Goal: Task Accomplishment & Management: Manage account settings

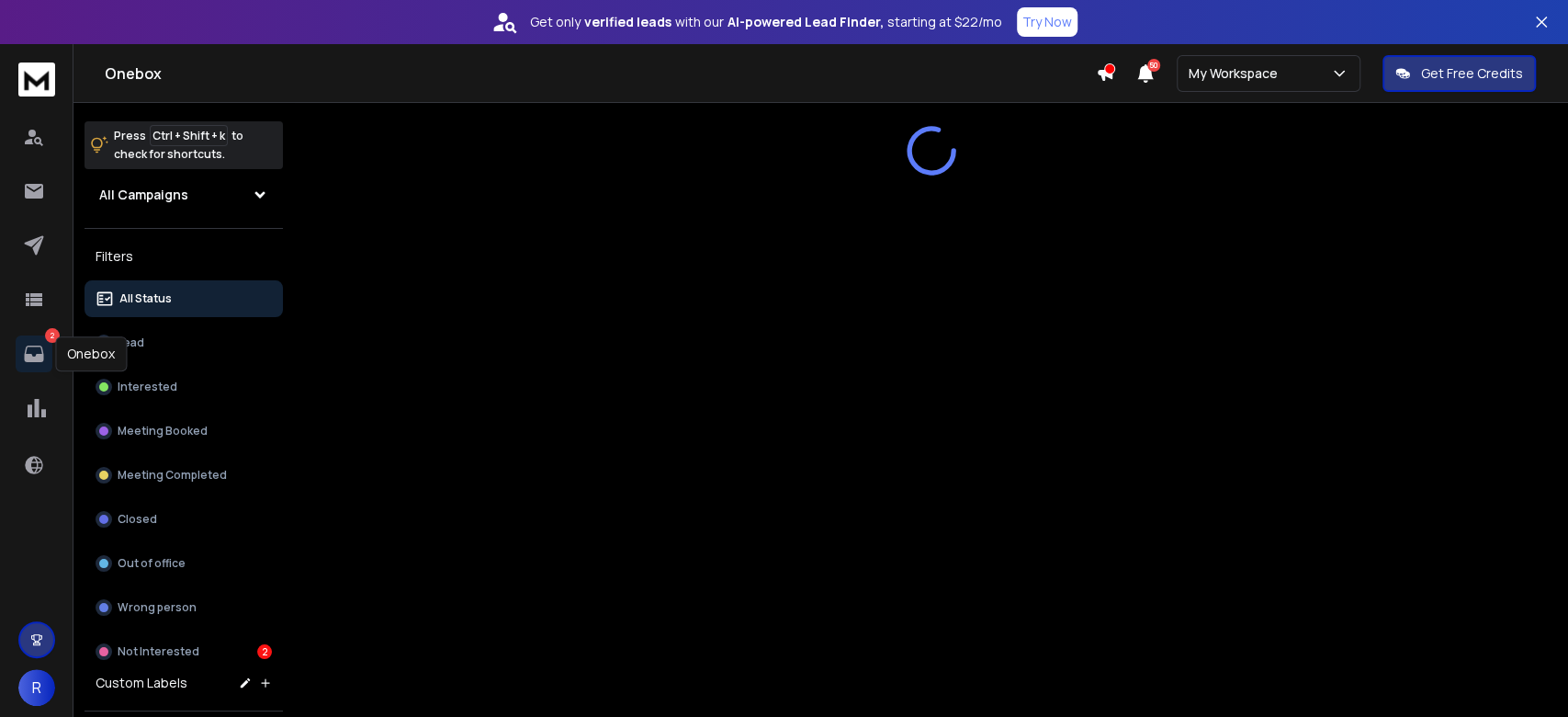
click at [31, 349] on icon at bounding box center [34, 354] width 22 height 22
click at [35, 356] on icon at bounding box center [34, 354] width 22 height 22
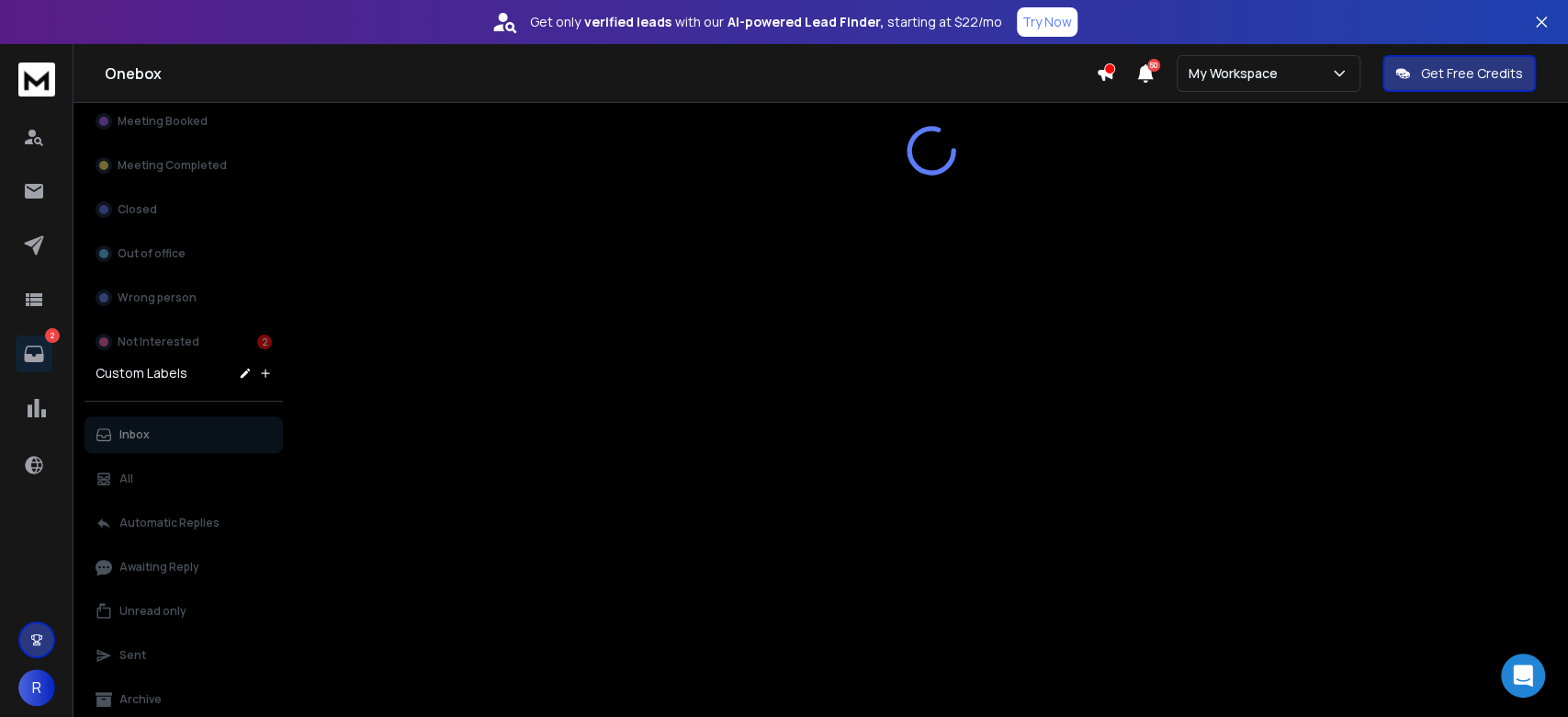
scroll to position [343, 0]
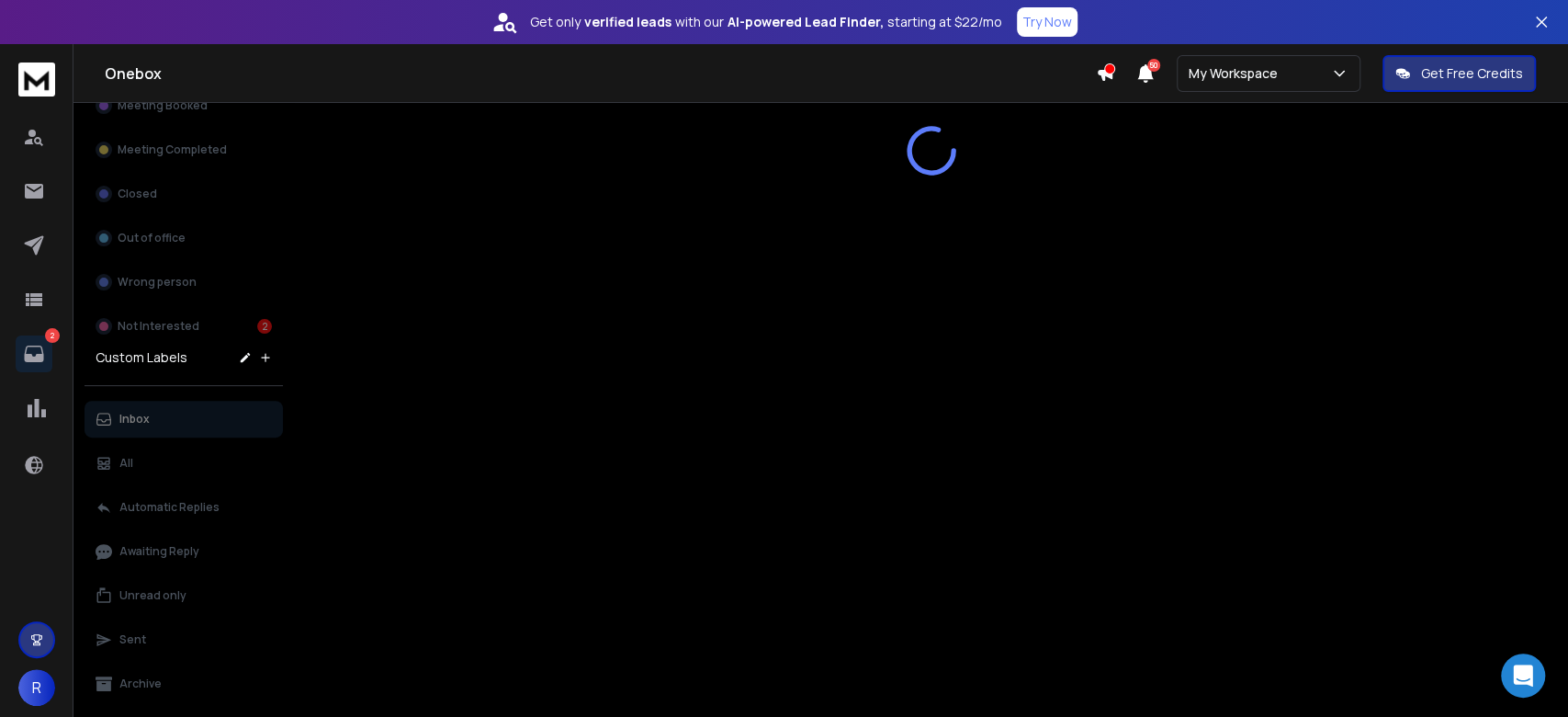
click at [172, 456] on div "Inbox All Automatic Replies Awaiting Reply Unread only Sent Archive" at bounding box center [184, 573] width 198 height 345
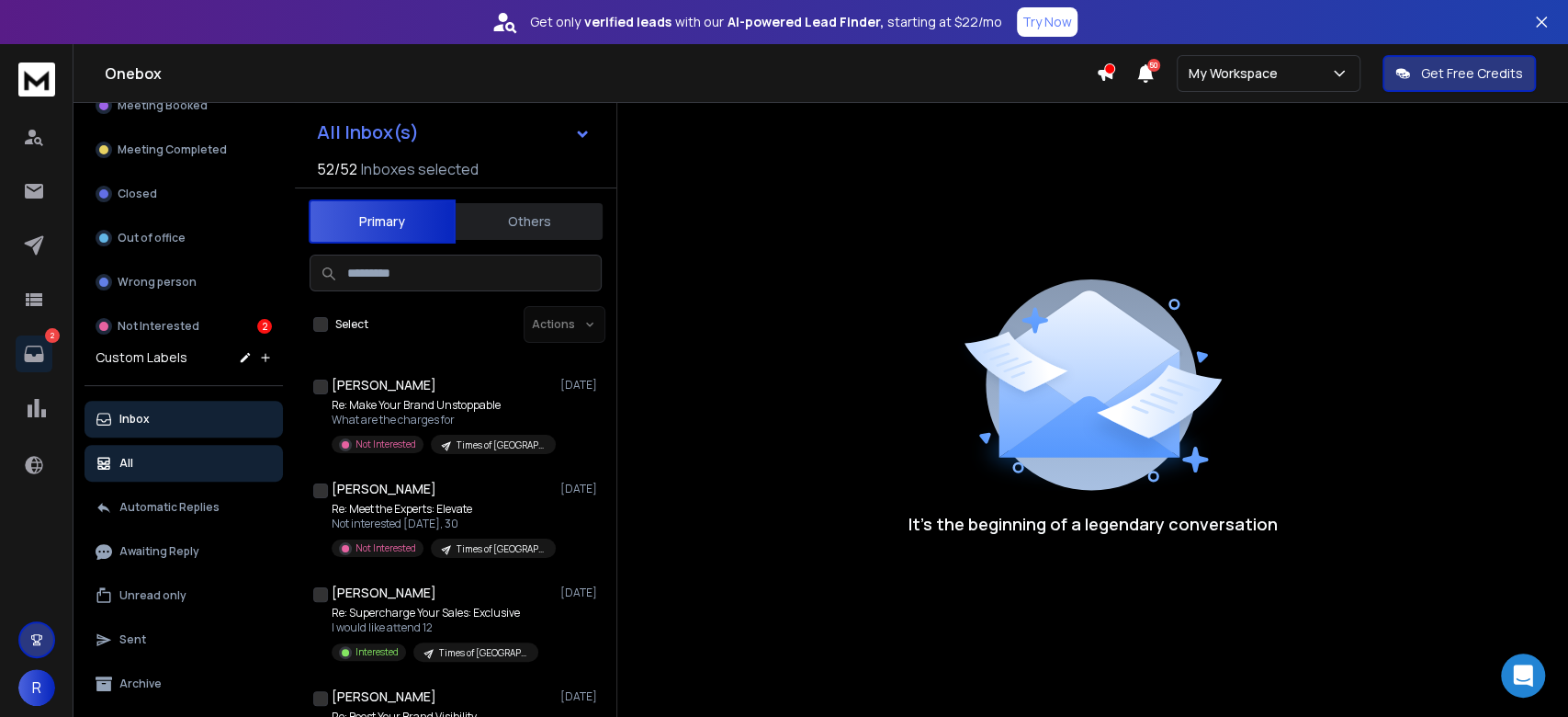
click at [141, 448] on button "All" at bounding box center [184, 463] width 198 height 37
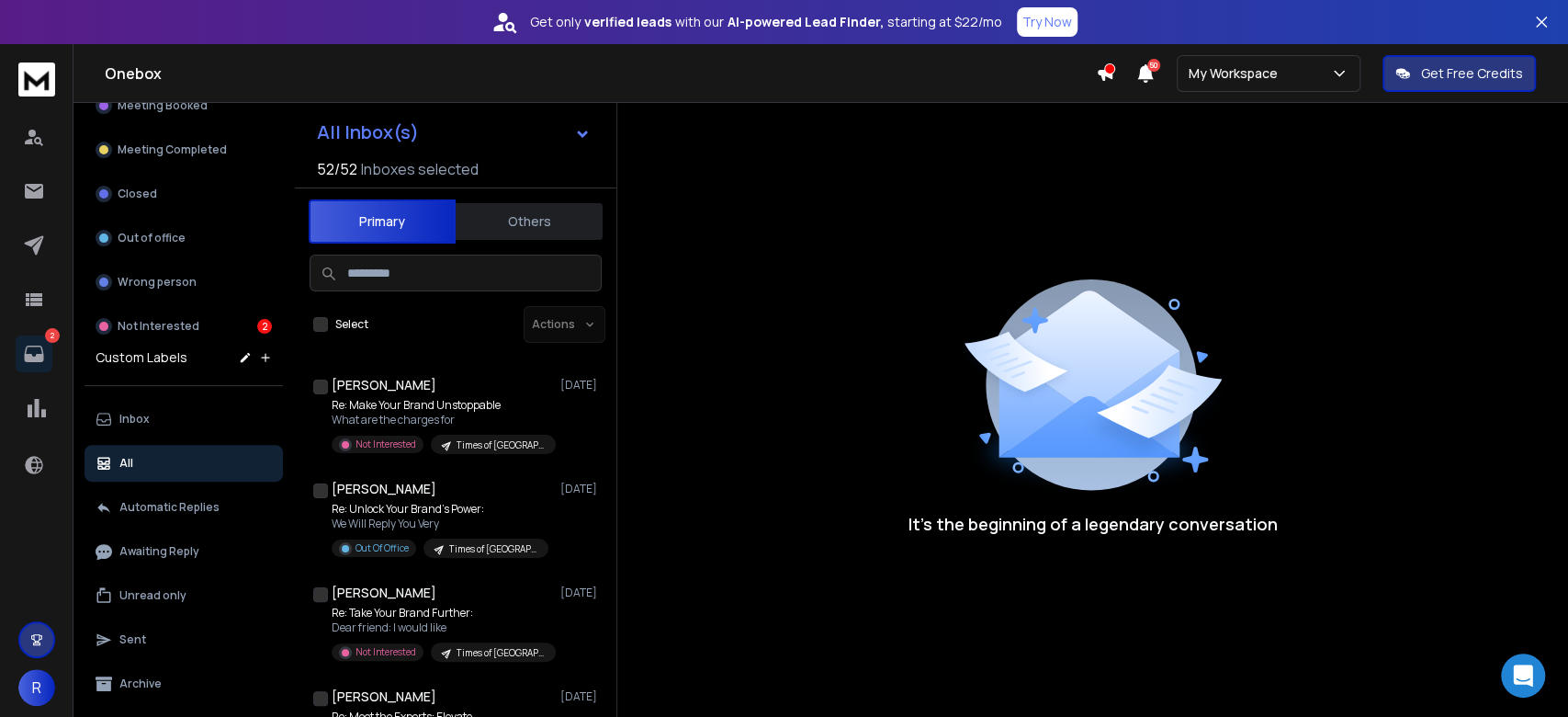
click at [177, 445] on button "All" at bounding box center [184, 463] width 198 height 37
click at [39, 684] on span "R" at bounding box center [37, 687] width 37 height 37
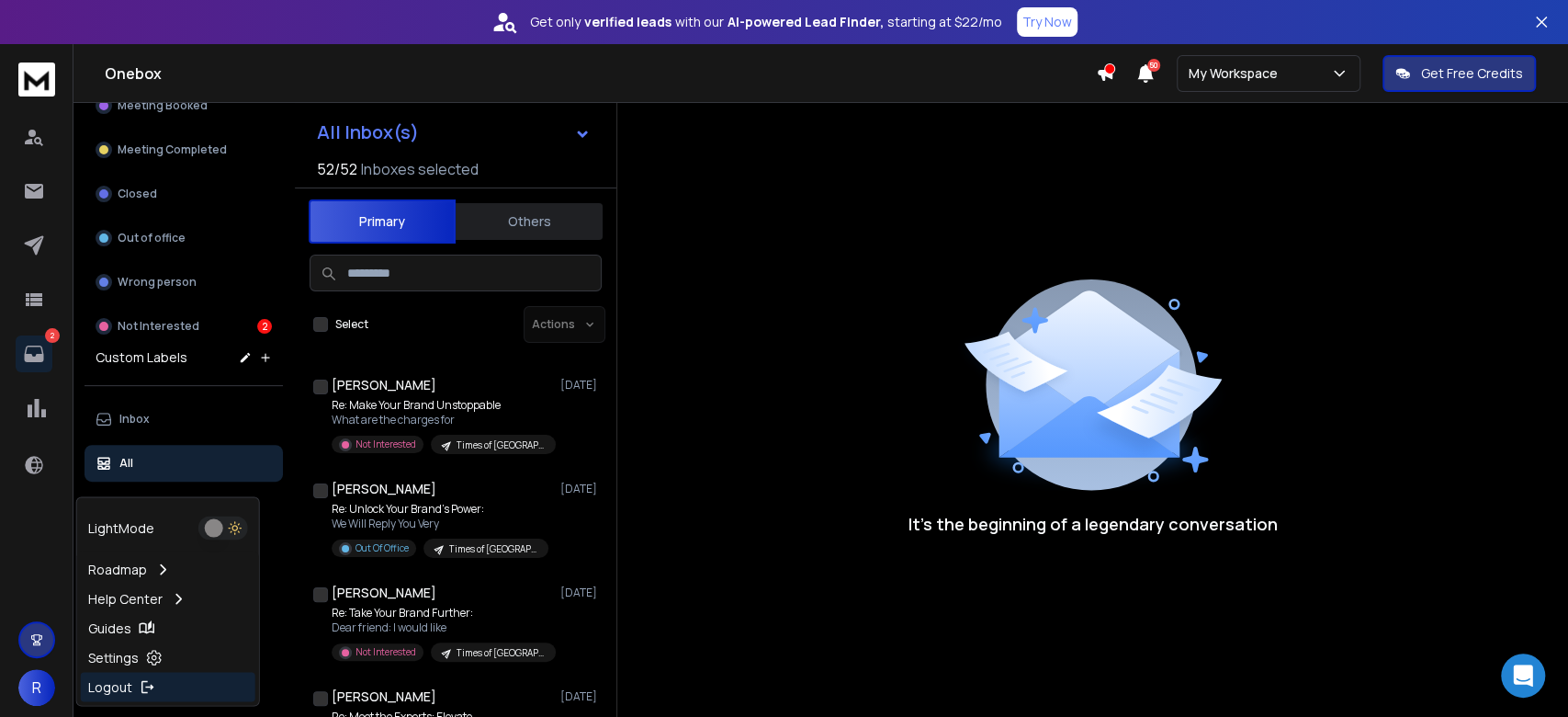
click at [172, 673] on div "Logout" at bounding box center [168, 686] width 175 height 30
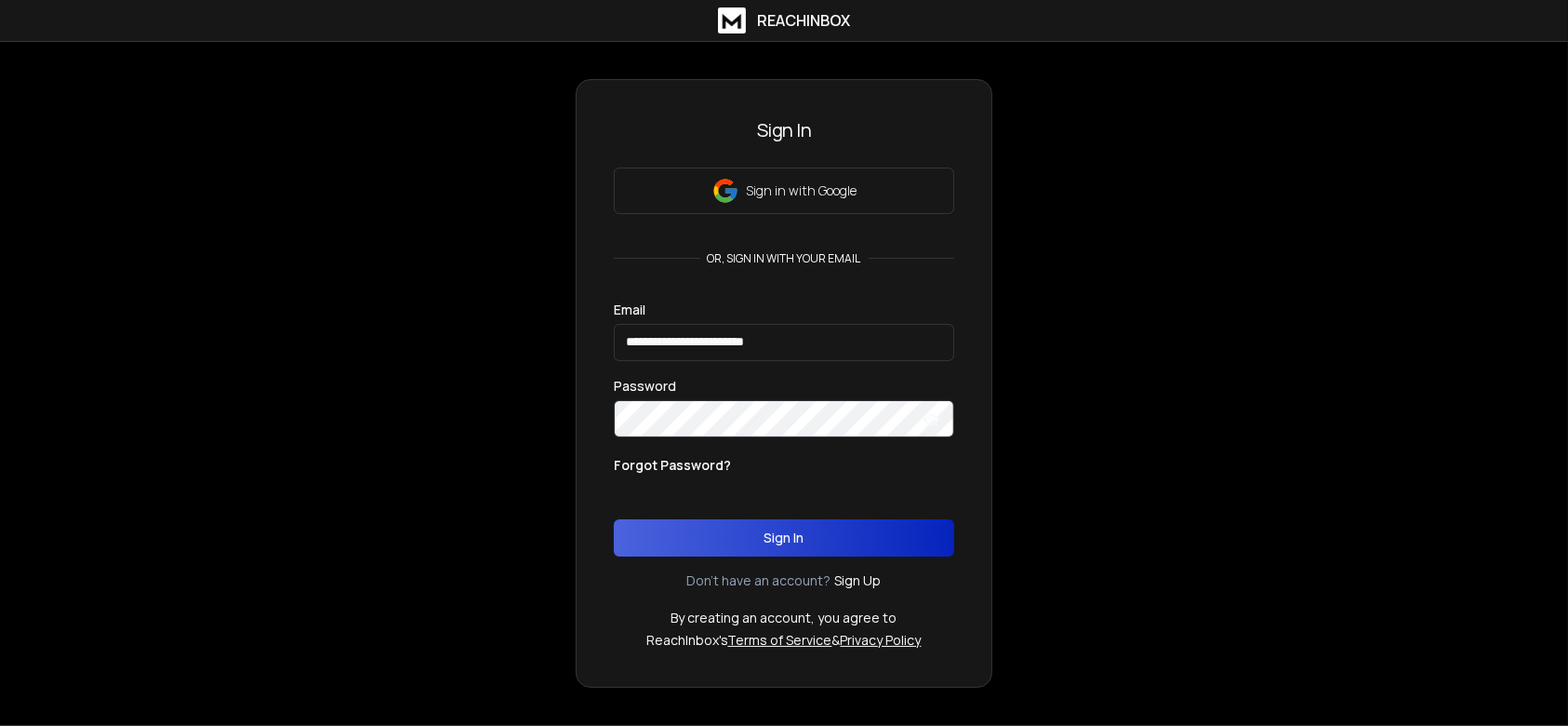
click at [837, 359] on input "**********" at bounding box center [784, 343] width 340 height 37
type input "**********"
click at [785, 524] on button "Sign In" at bounding box center [784, 537] width 340 height 37
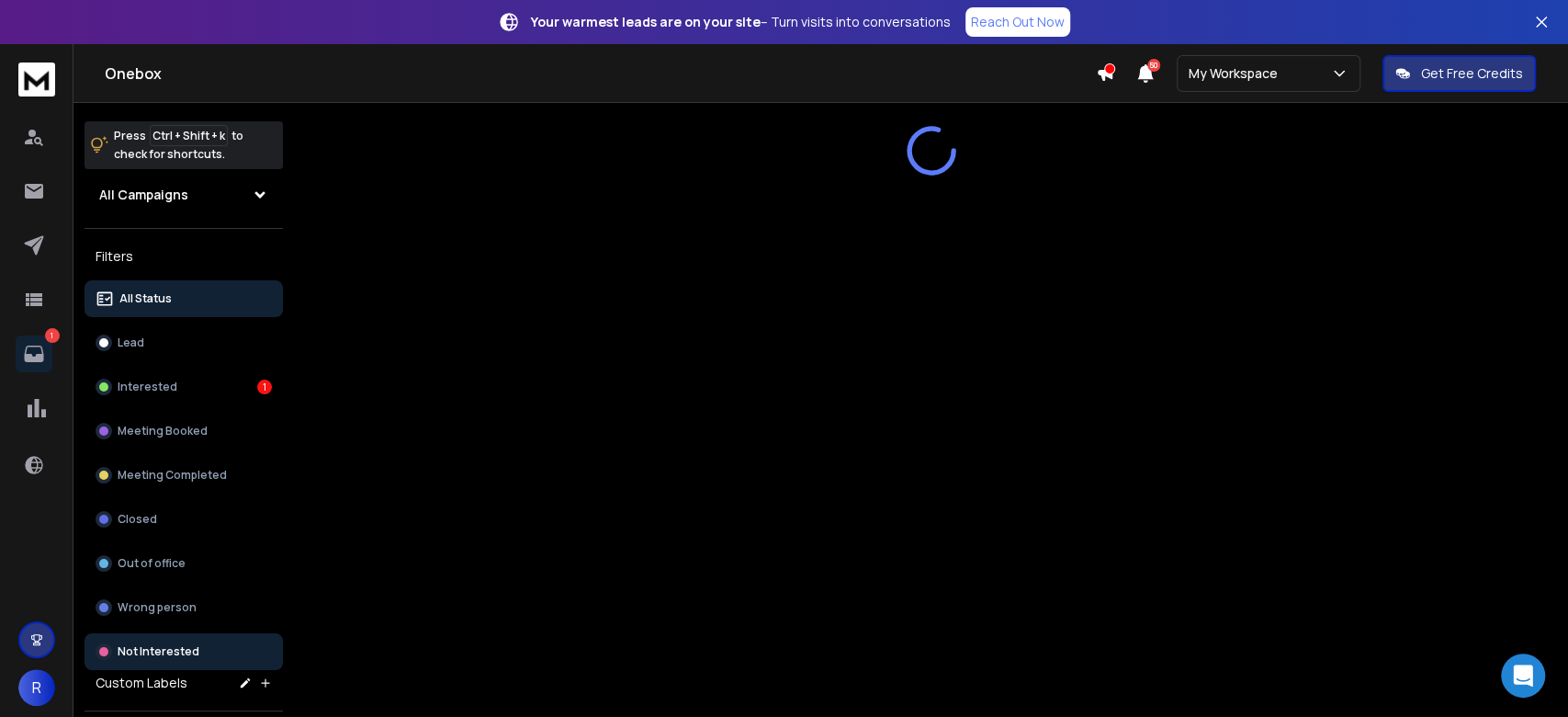
scroll to position [122, 0]
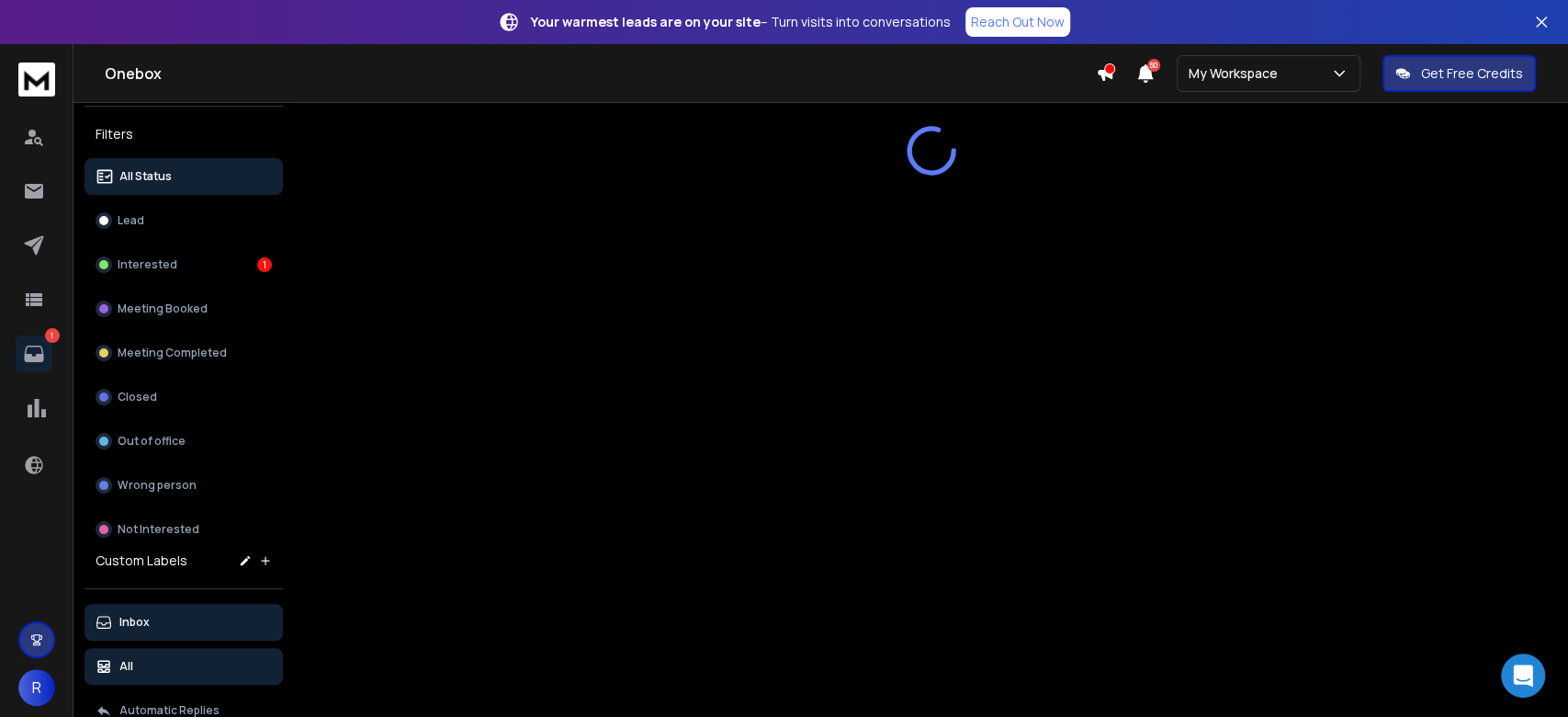
click at [143, 654] on button "All" at bounding box center [184, 666] width 198 height 37
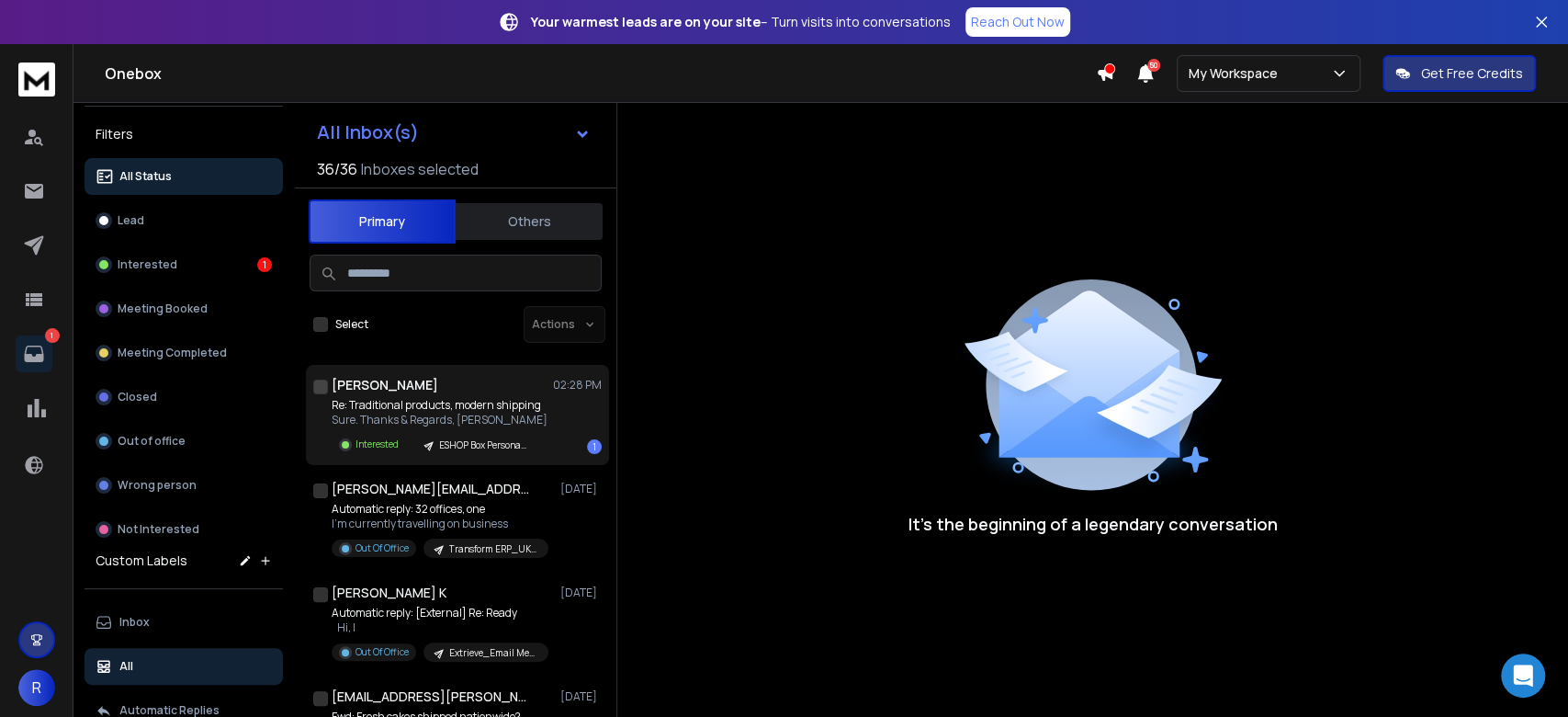
click at [543, 403] on div "Re: Traditional products, modern shipping Sure. Thanks & Regards, Namita Intere…" at bounding box center [466, 426] width 270 height 56
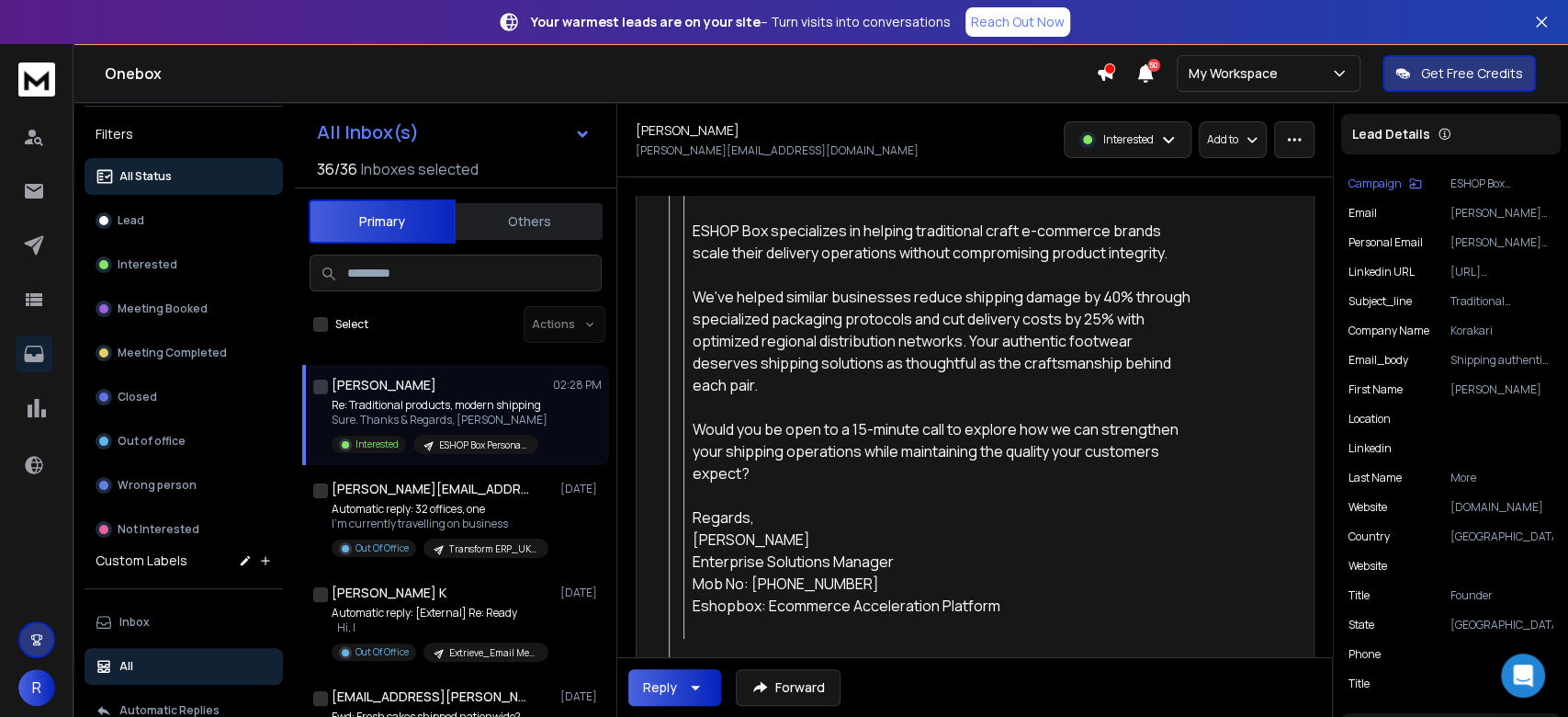
scroll to position [1300, 0]
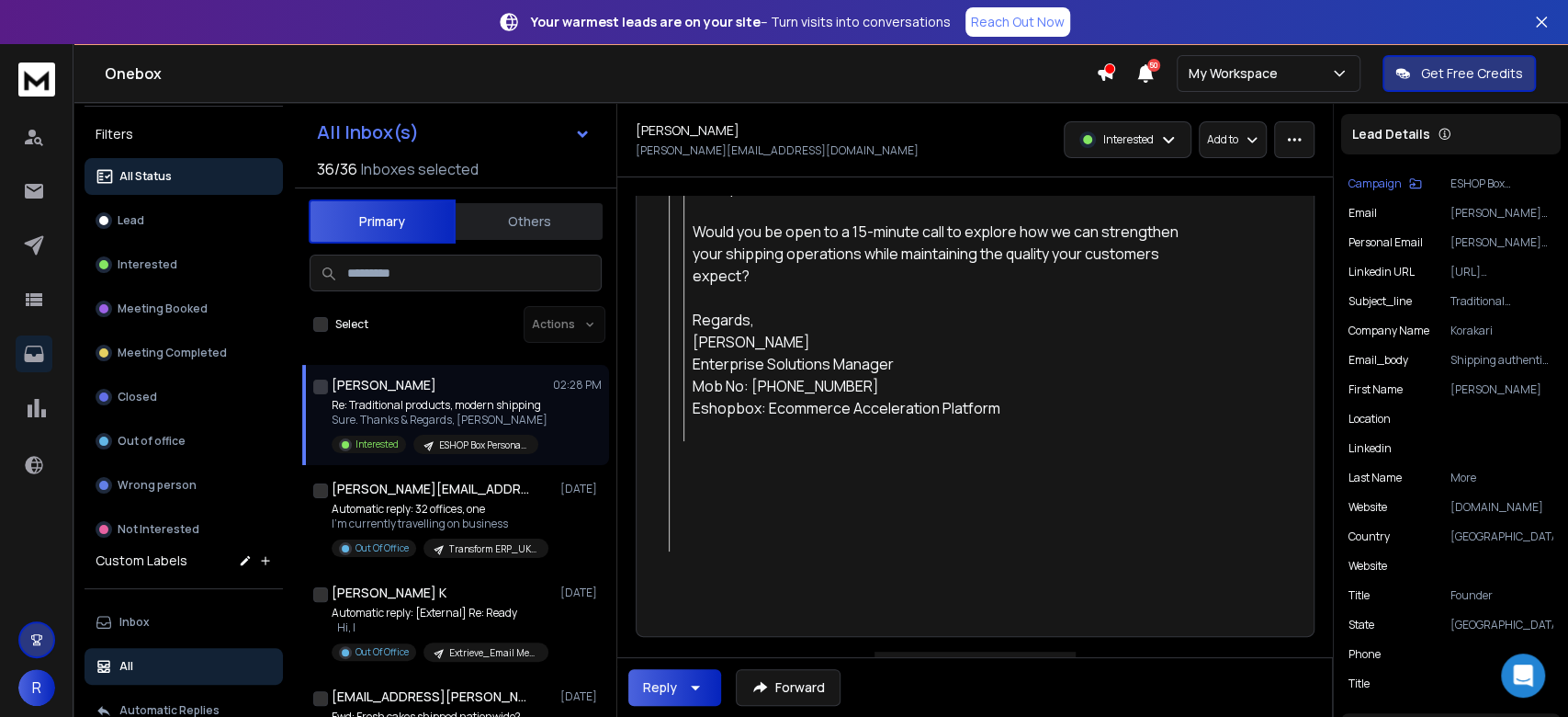
click at [1007, 658] on p "View all 6 replies" at bounding box center [987, 665] width 81 height 14
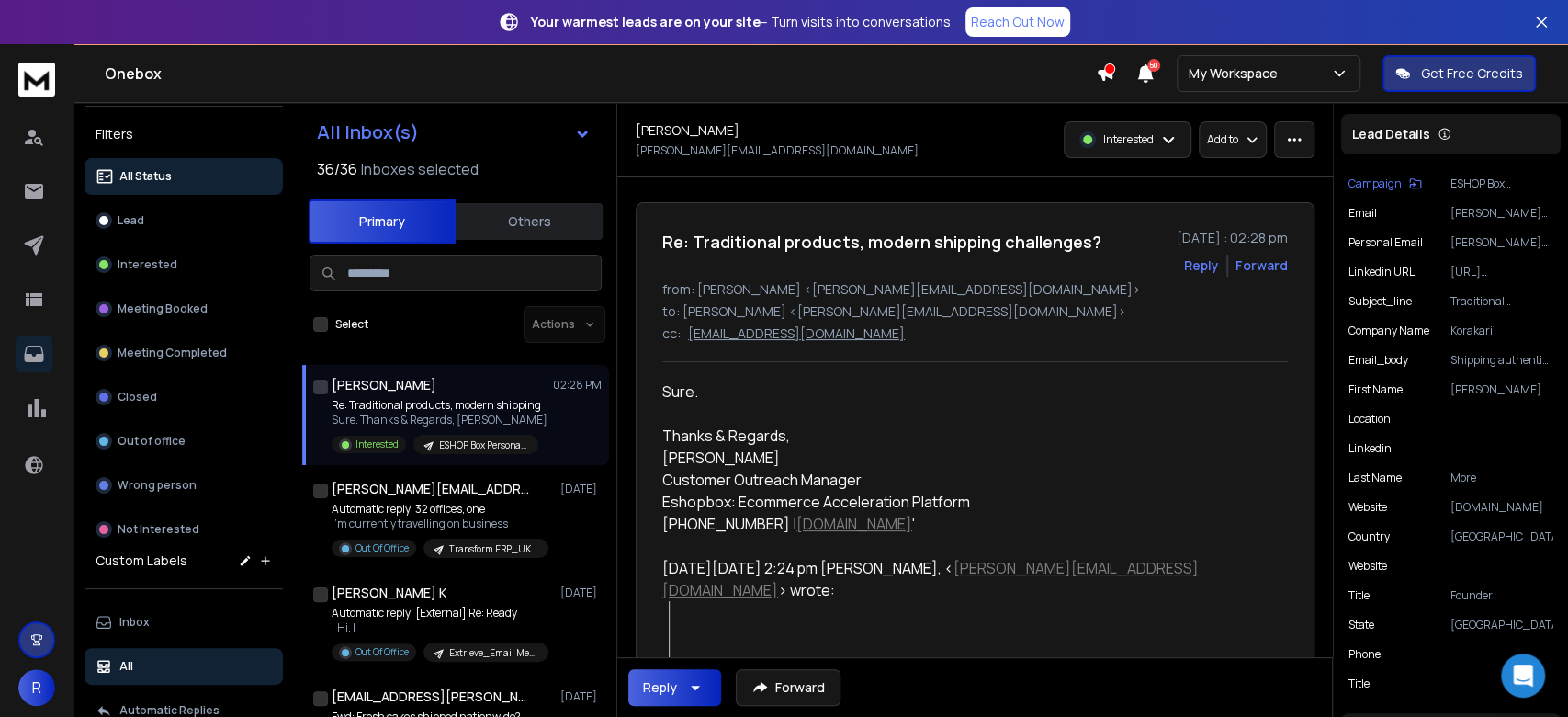
scroll to position [0, 0]
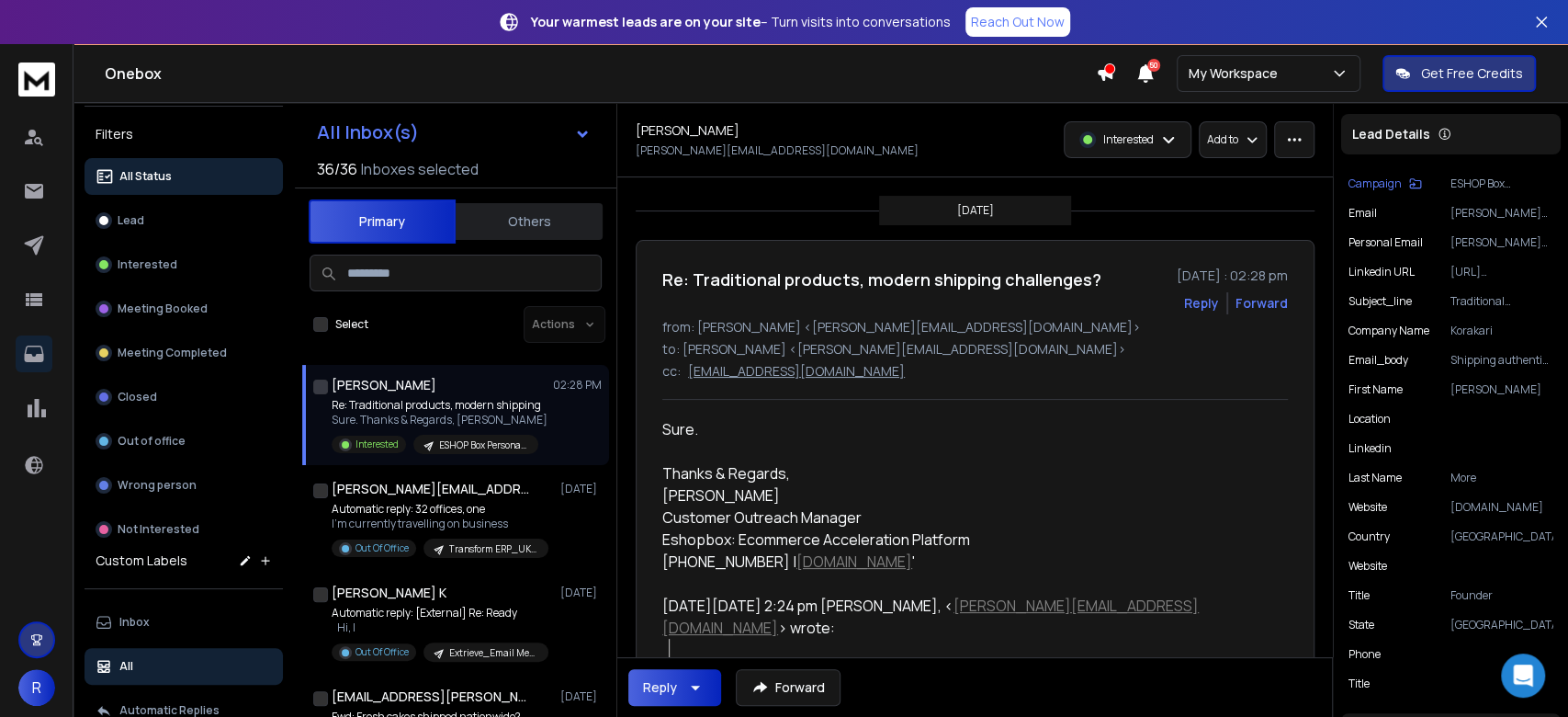
click at [530, 413] on p "Sure. Thanks & Regards, Namita" at bounding box center [439, 419] width 216 height 14
click at [39, 695] on span "R" at bounding box center [37, 687] width 37 height 37
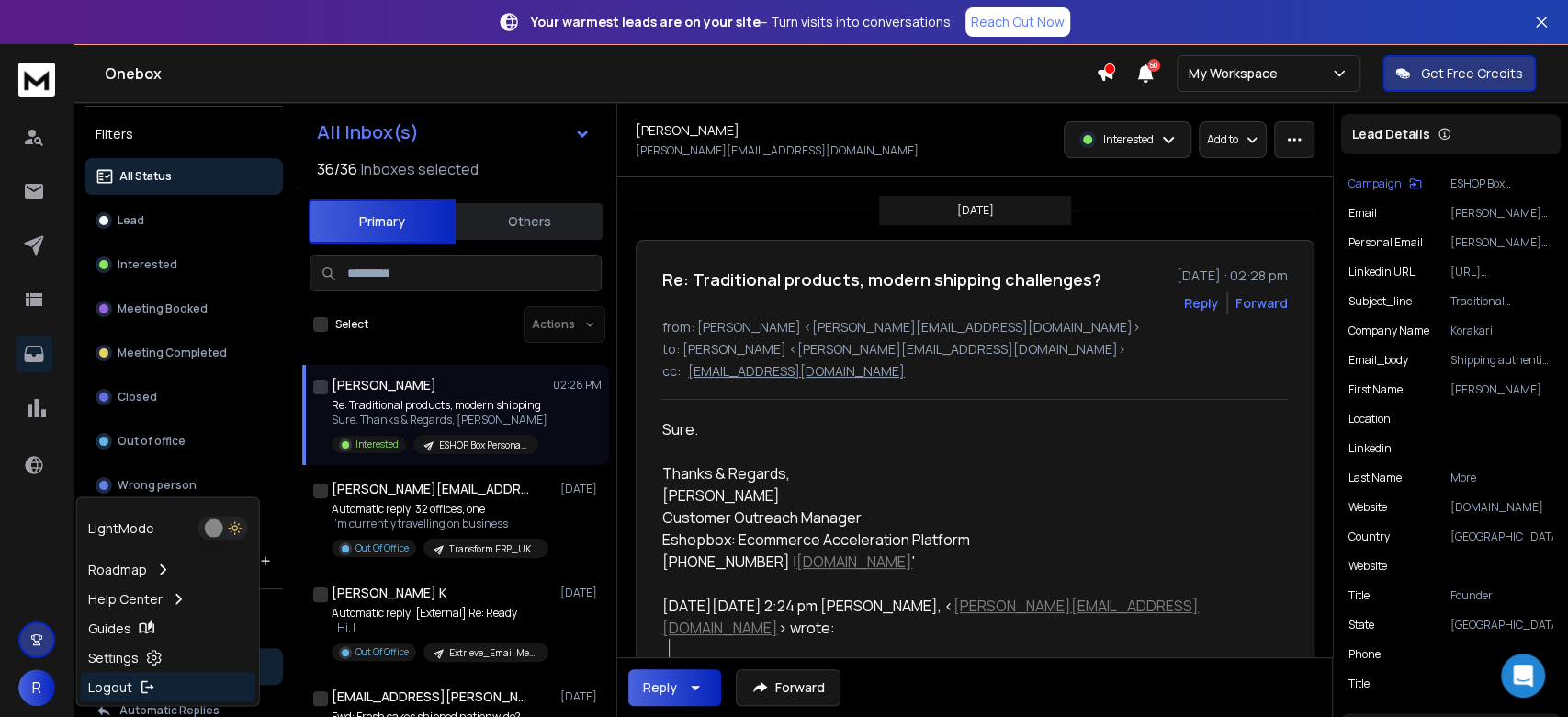
click at [159, 690] on div "Logout" at bounding box center [168, 686] width 175 height 30
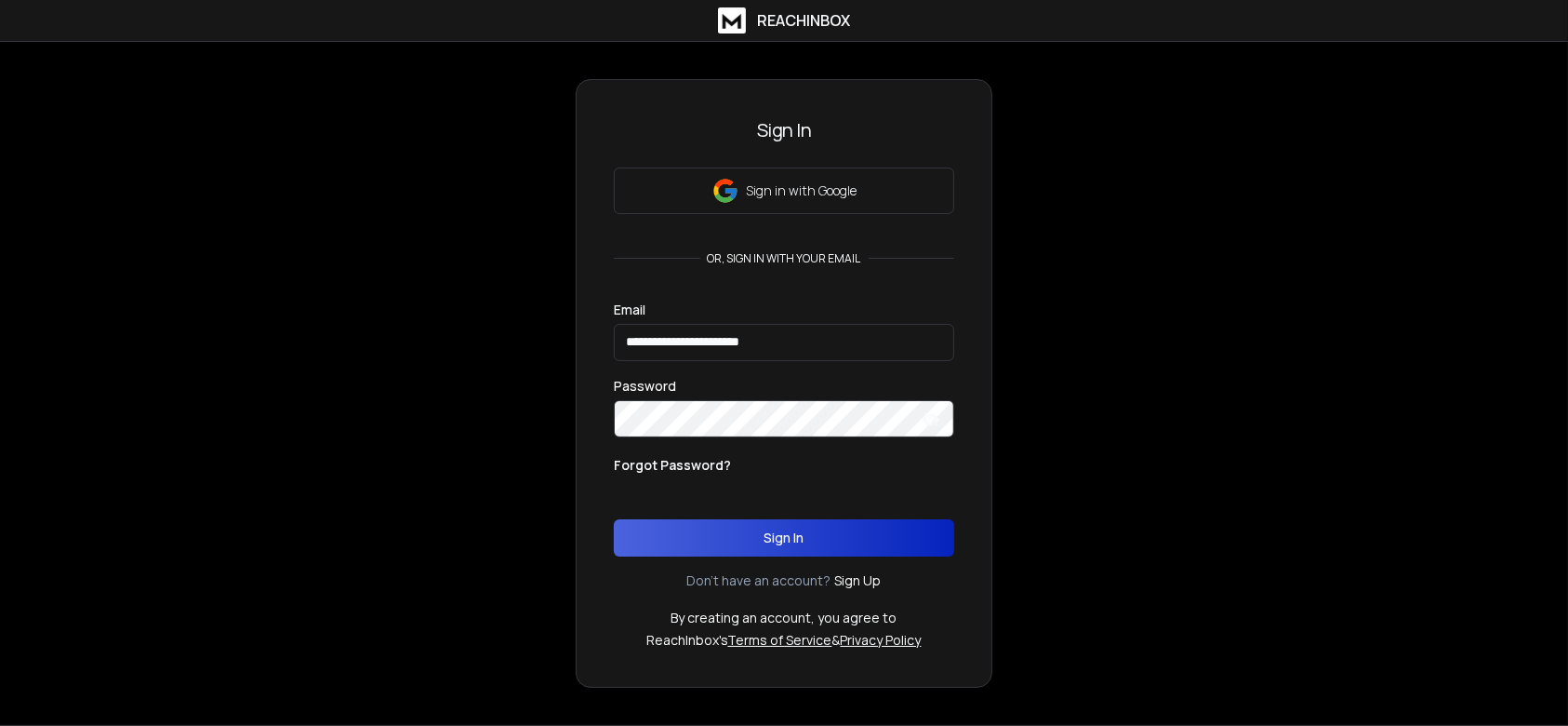
click at [840, 349] on input "**********" at bounding box center [784, 343] width 340 height 37
type input "**********"
click at [774, 546] on button "Sign In" at bounding box center [784, 537] width 340 height 37
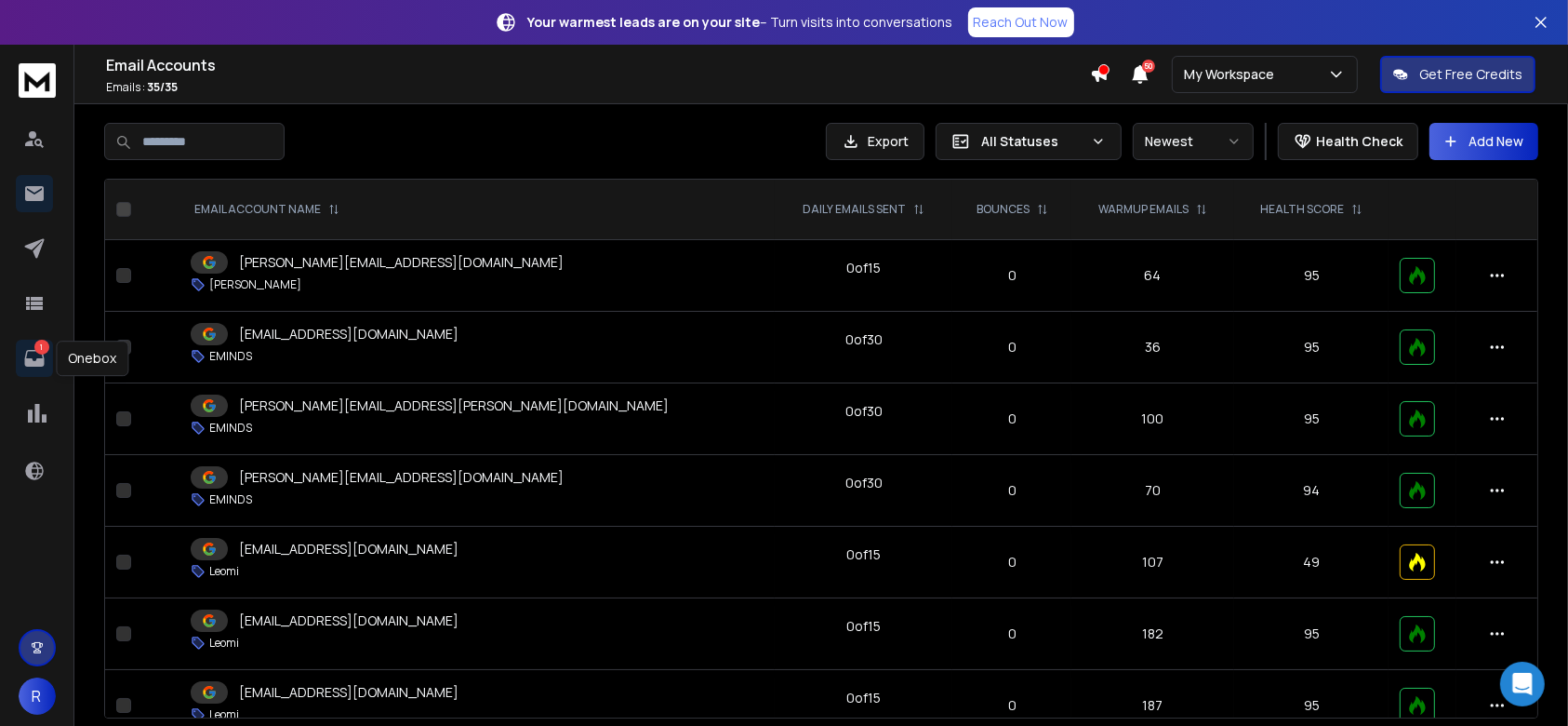
click at [42, 369] on link "1" at bounding box center [34, 358] width 37 height 37
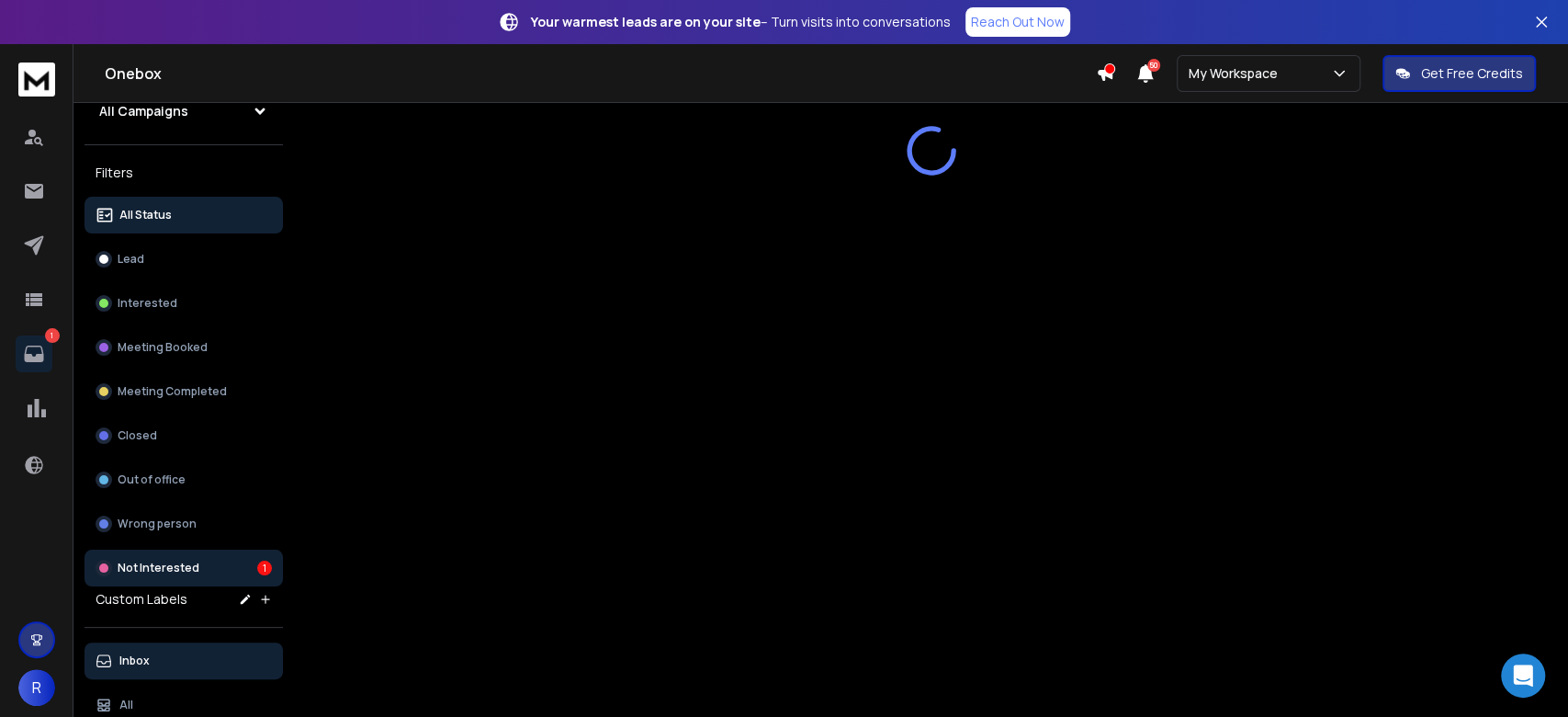
scroll to position [122, 0]
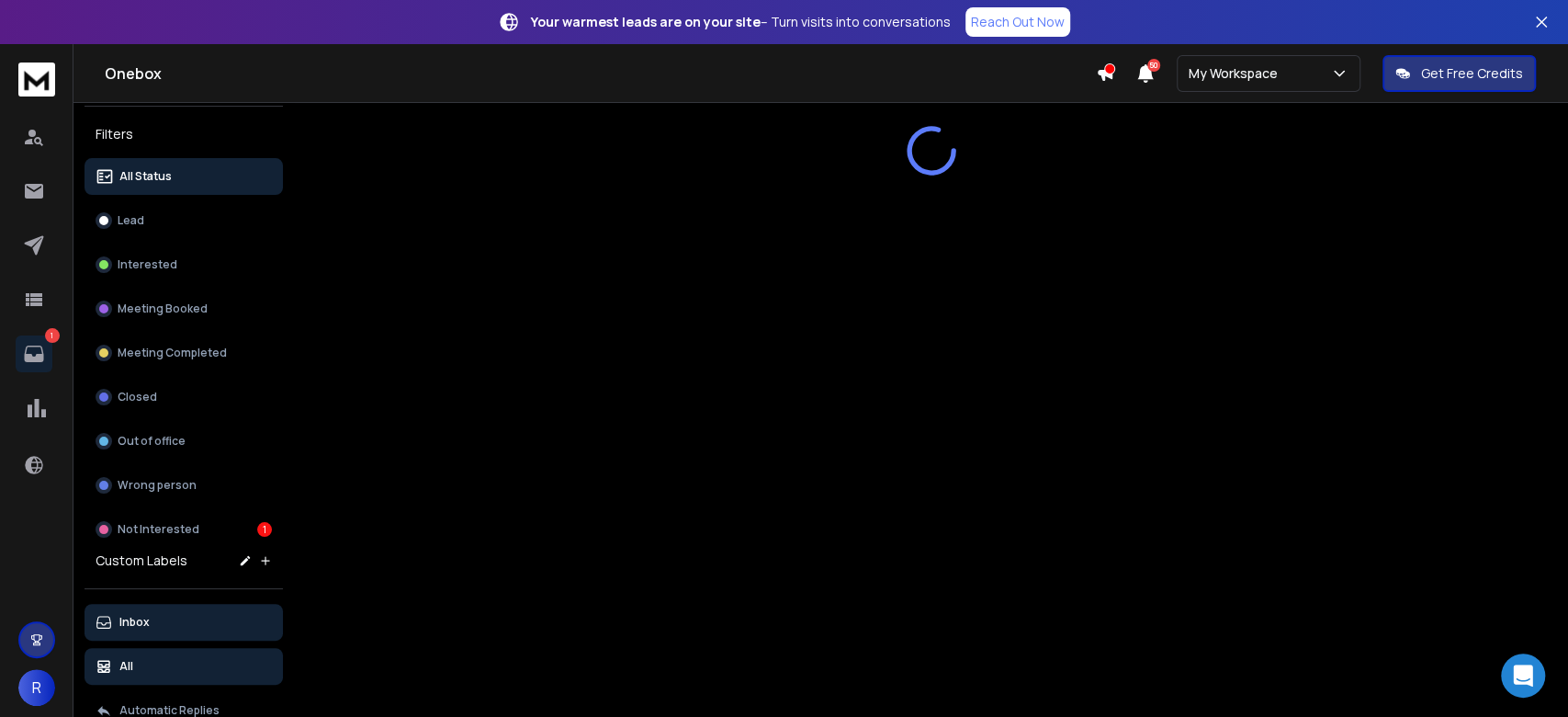
click at [156, 665] on button "All" at bounding box center [184, 666] width 198 height 37
click at [159, 665] on button "All" at bounding box center [184, 666] width 198 height 37
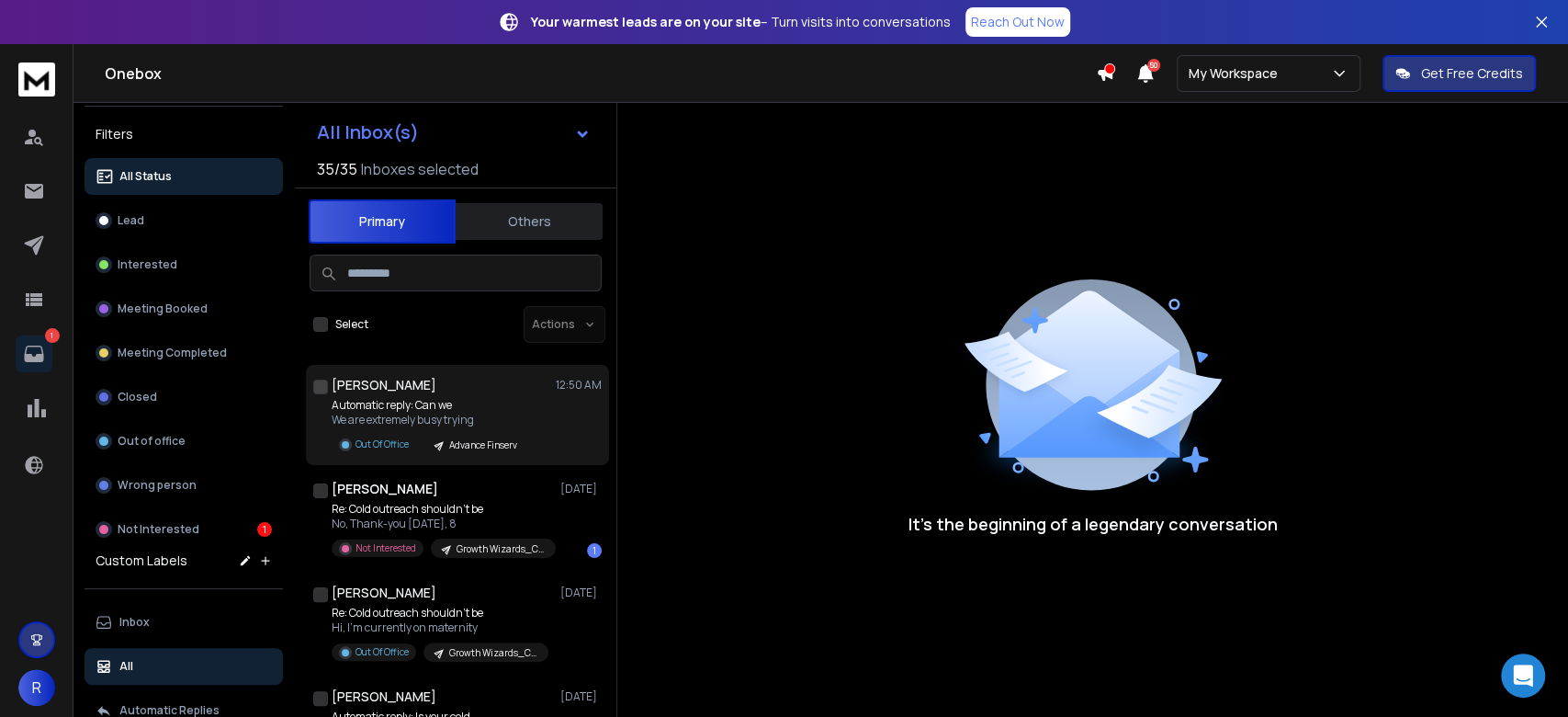
click at [553, 423] on div "Automatic reply: Can we We are extremely busy trying Out Of Office Advance [PER…" at bounding box center [466, 426] width 270 height 56
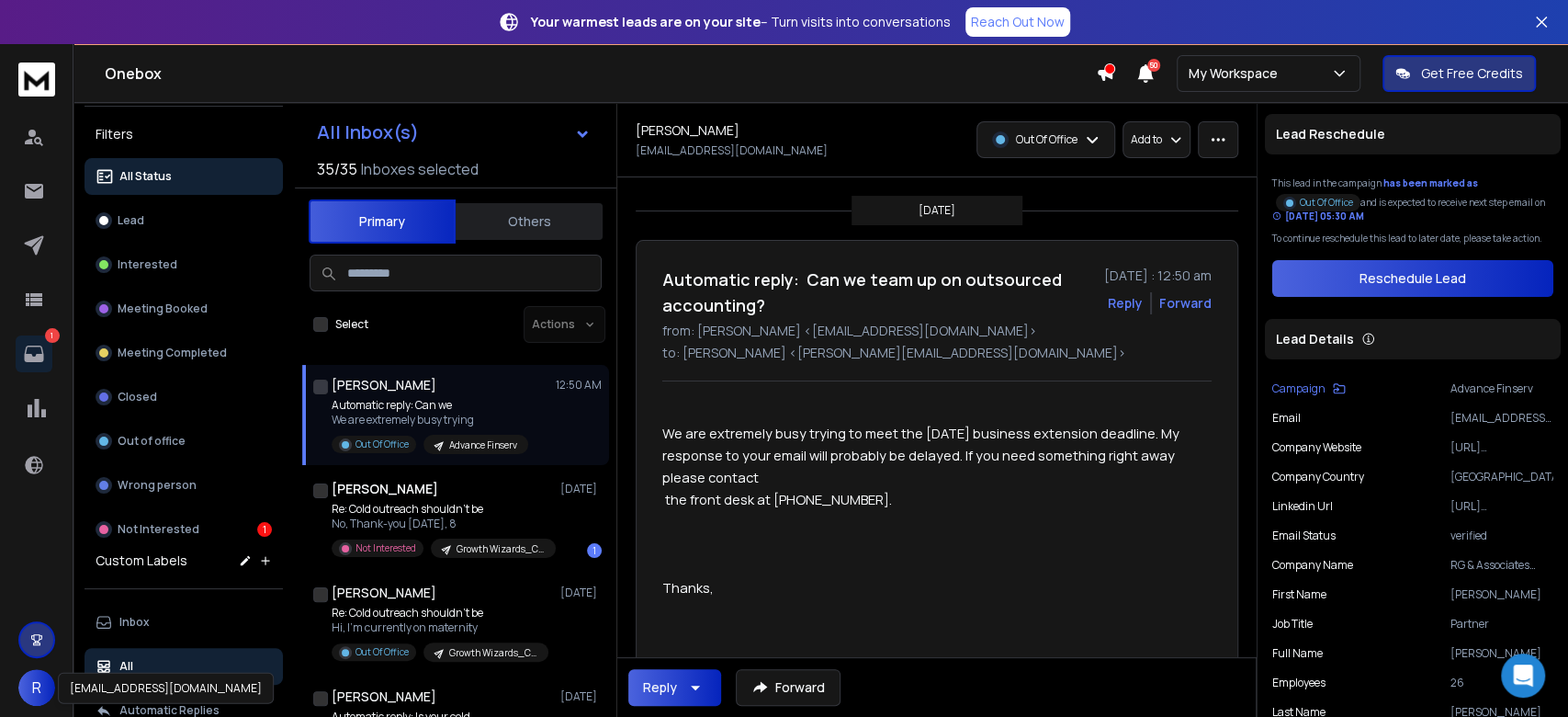
click at [39, 695] on span "R" at bounding box center [37, 687] width 37 height 37
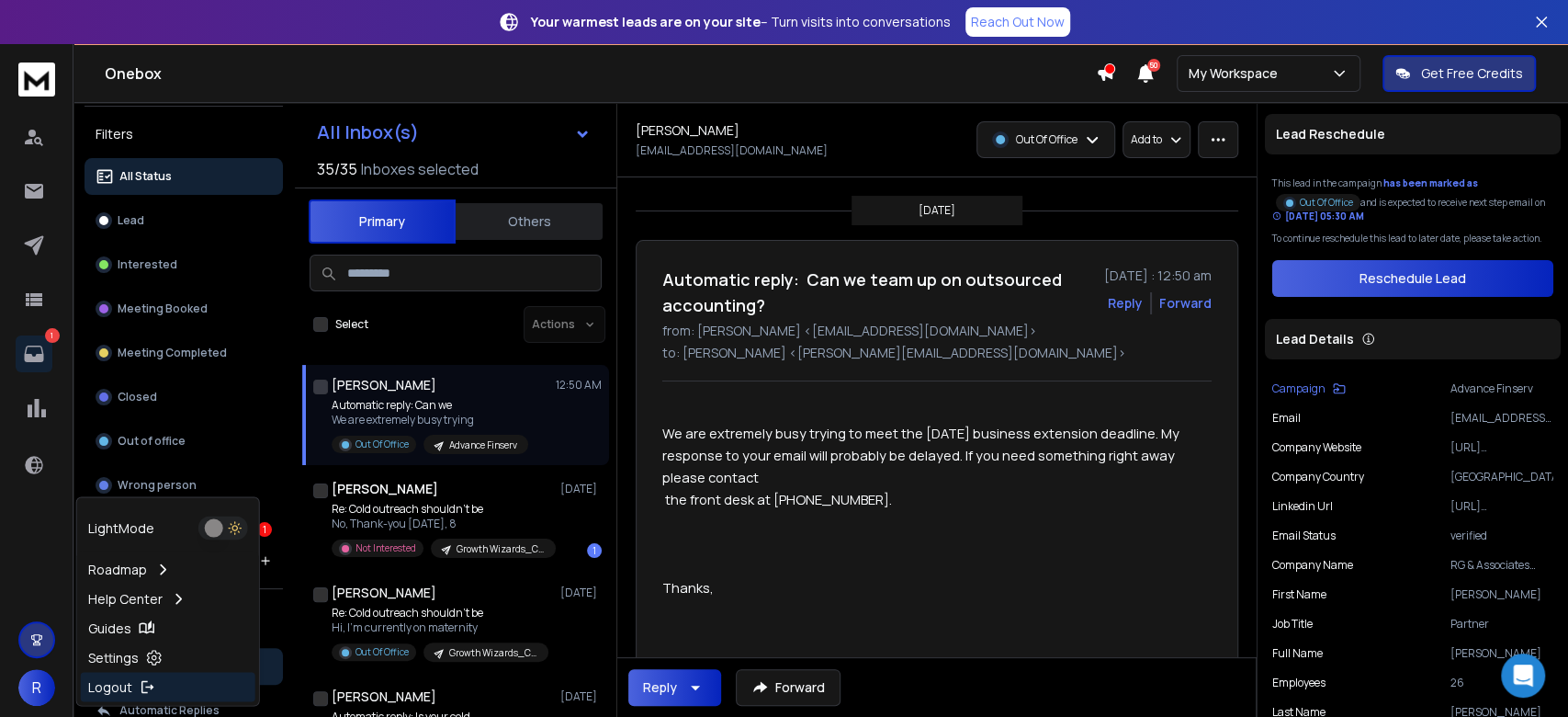
click at [147, 677] on div "Logout" at bounding box center [168, 686] width 175 height 30
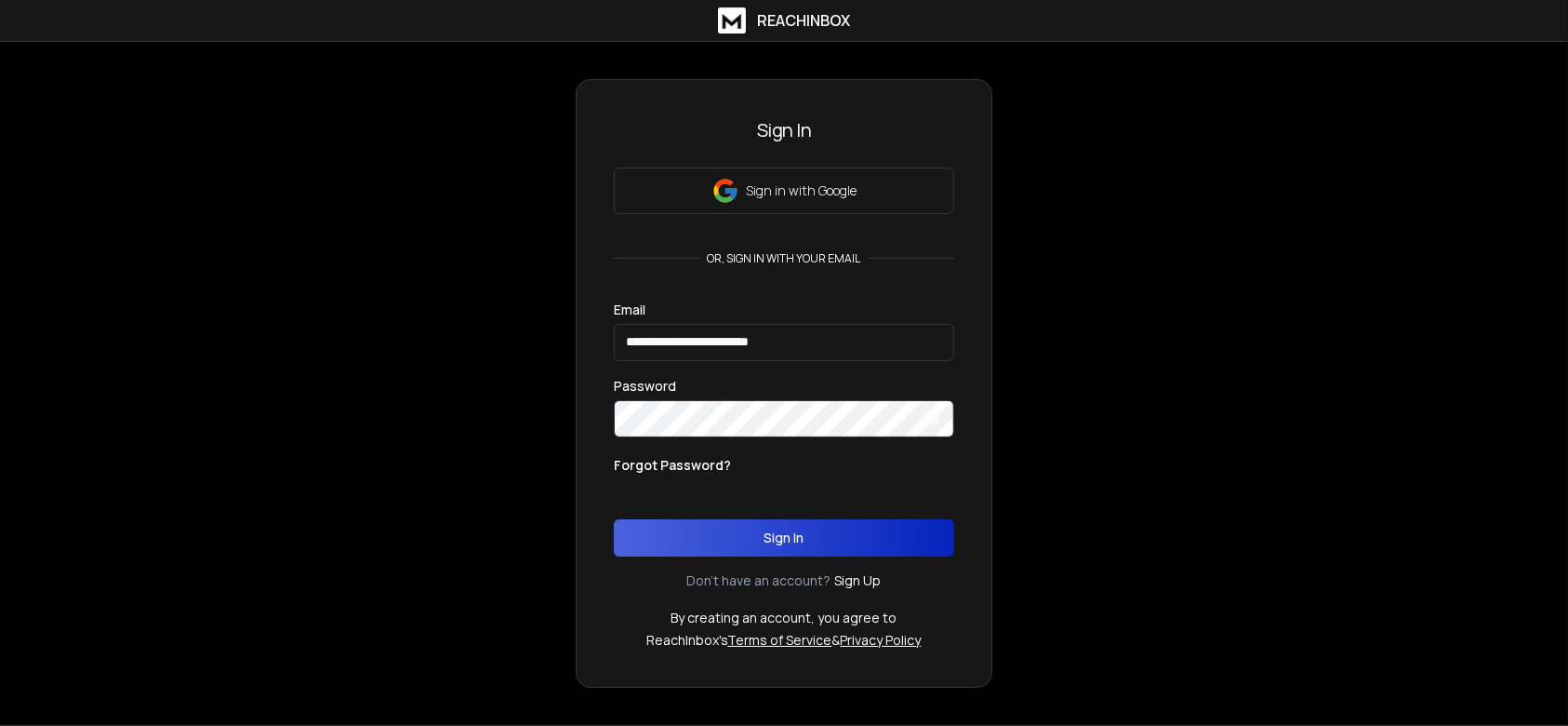
click at [806, 347] on input "**********" at bounding box center [784, 343] width 340 height 37
type input "**********"
click at [811, 516] on form "**********" at bounding box center [784, 430] width 340 height 253
click at [803, 531] on button "Sign In" at bounding box center [784, 537] width 340 height 37
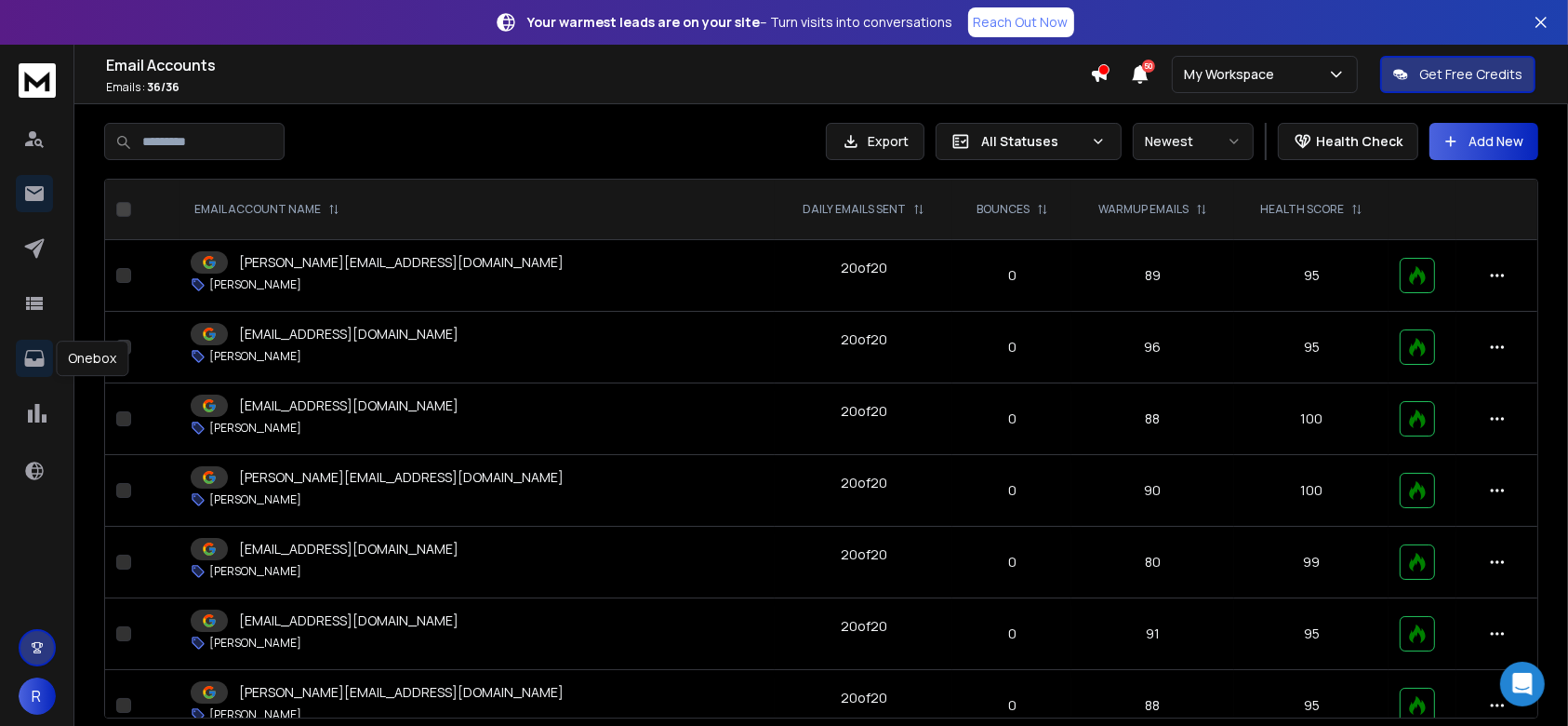
click at [32, 355] on icon at bounding box center [34, 358] width 22 height 22
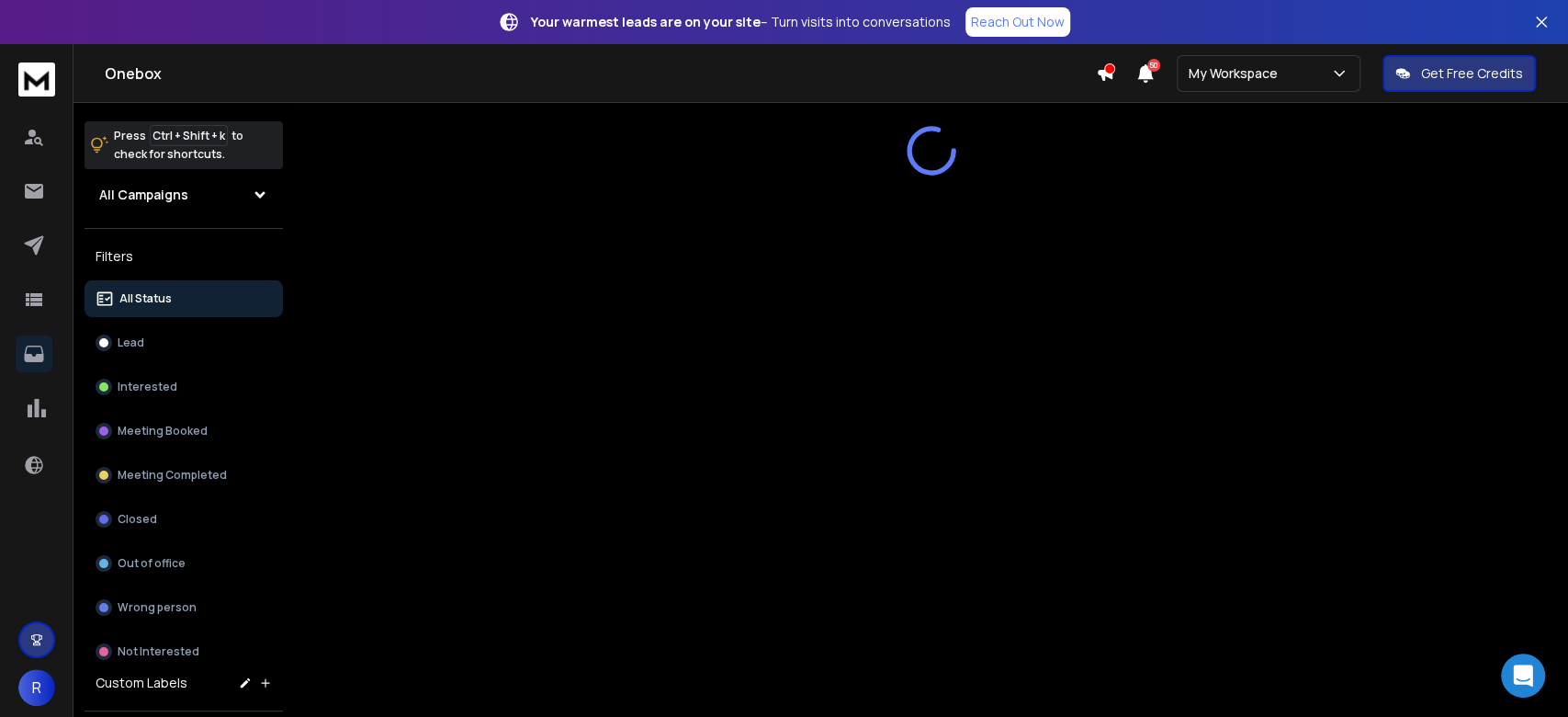
scroll to position [244, 0]
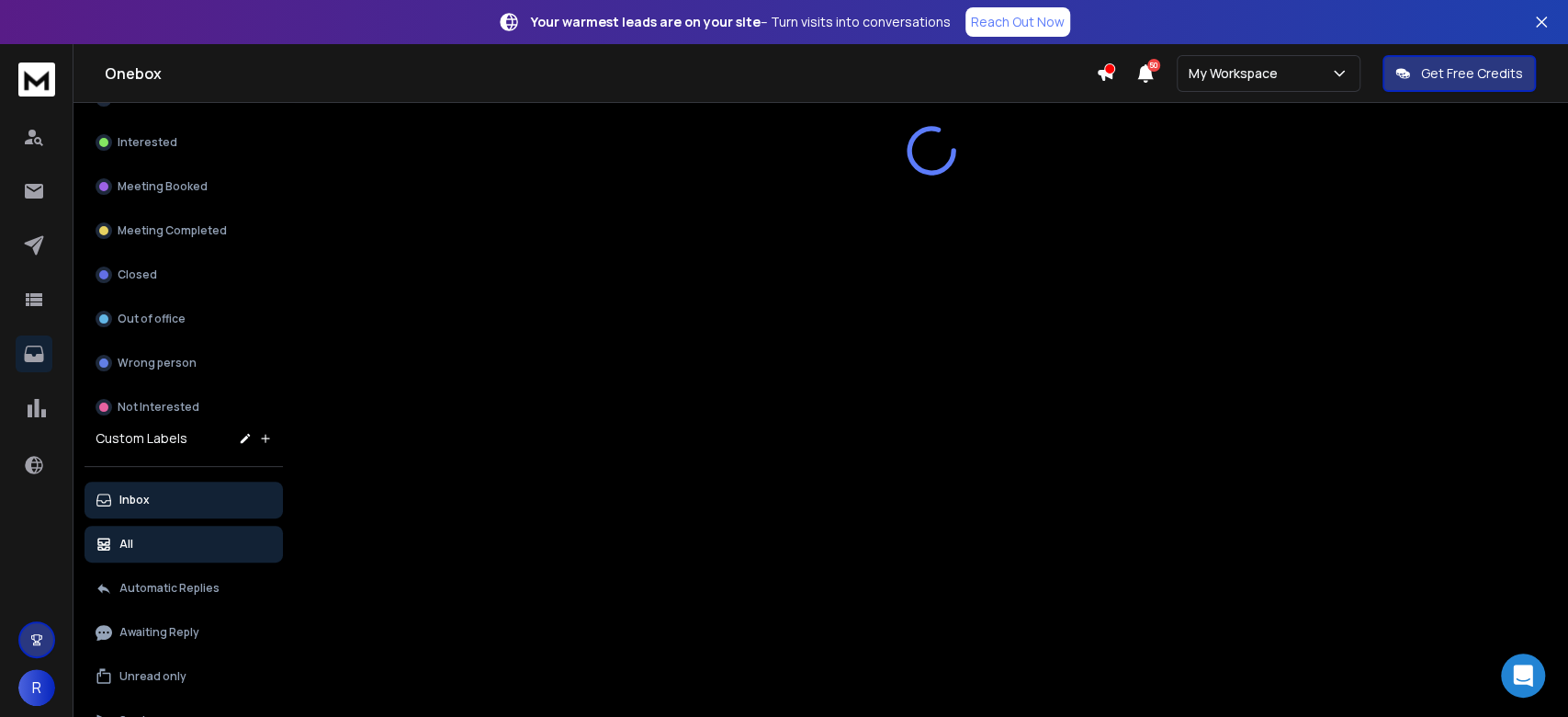
click at [167, 546] on button "All" at bounding box center [184, 544] width 198 height 37
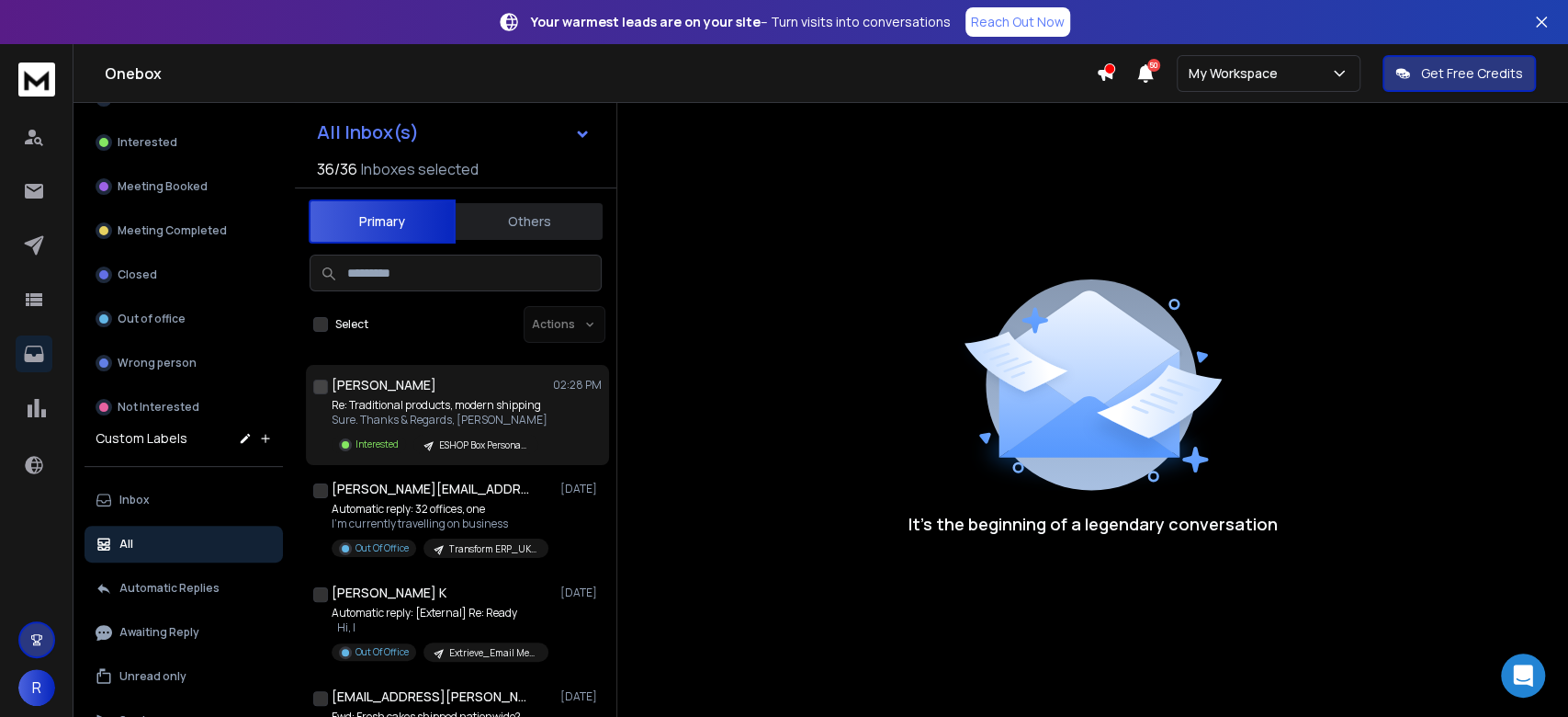
click at [573, 423] on div "Re: Traditional products, modern shipping Sure. Thanks & Regards, [PERSON_NAME]…" at bounding box center [466, 426] width 270 height 56
